Goal: Task Accomplishment & Management: Use online tool/utility

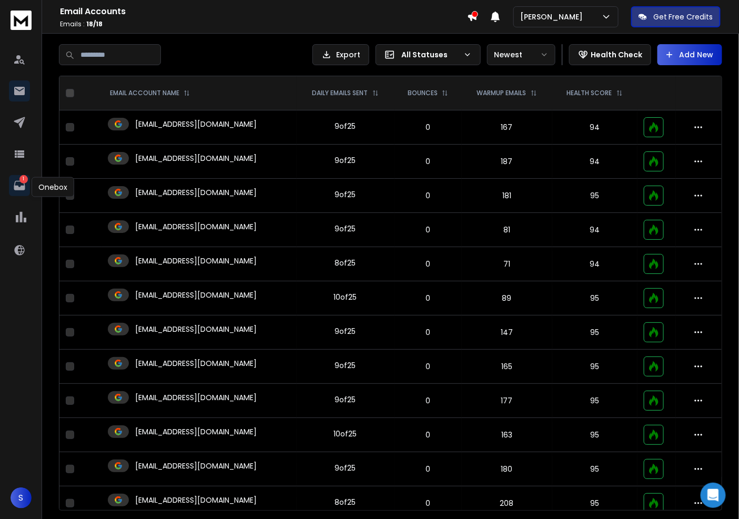
click at [20, 183] on p "1" at bounding box center [23, 179] width 8 height 8
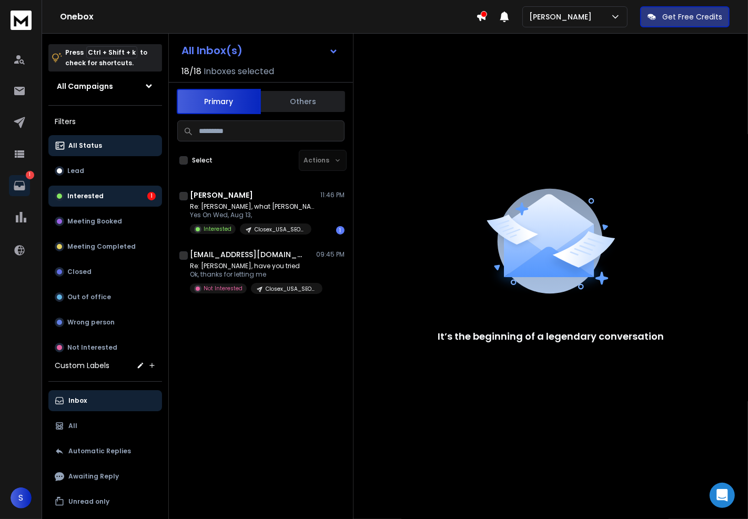
click at [114, 198] on button "Interested 1" at bounding box center [105, 196] width 114 height 21
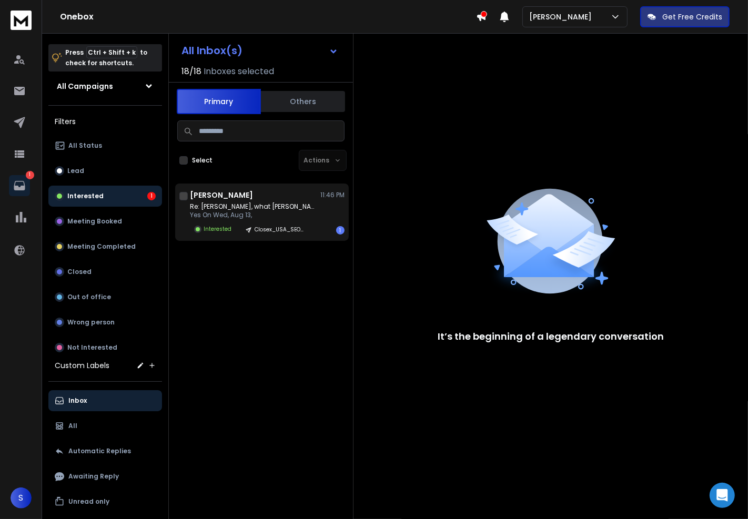
click at [272, 208] on p "Re: Guido, what BONAPARTE might" at bounding box center [253, 207] width 126 height 8
